Goal: Navigation & Orientation: Find specific page/section

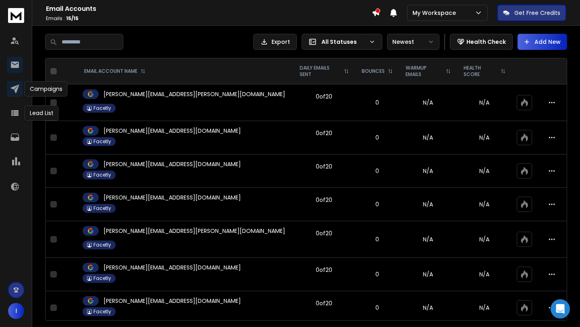
click at [13, 94] on link at bounding box center [15, 89] width 16 height 16
